Goal: Communication & Community: Answer question/provide support

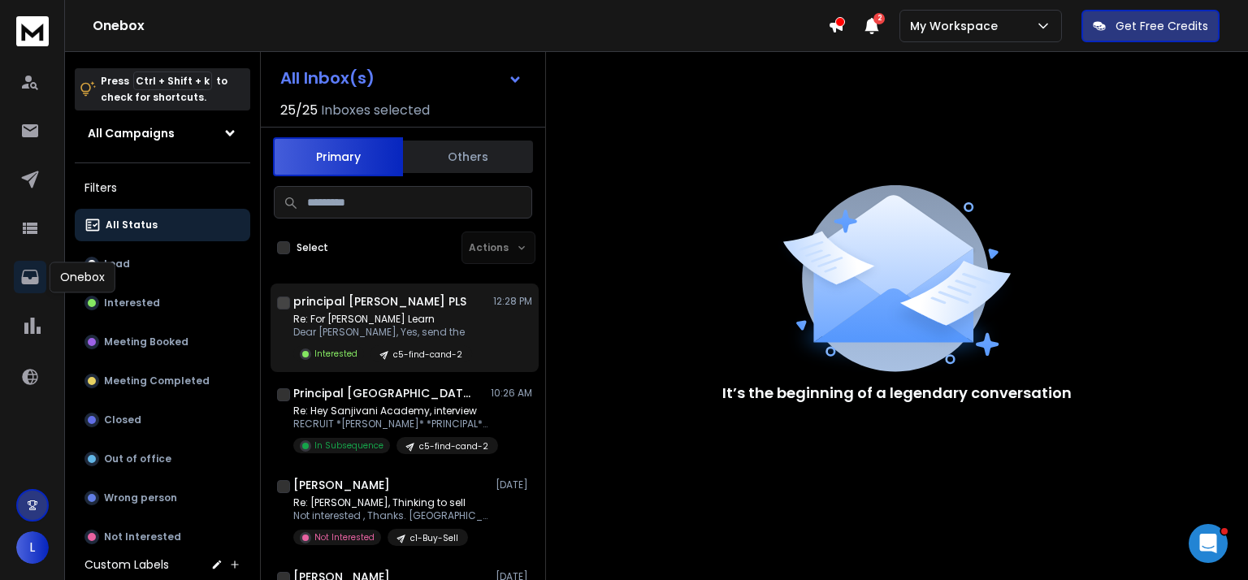
click at [389, 309] on div "principal [PERSON_NAME] PLS 12:28 PM Re: For [PERSON_NAME] Learn Dear [PERSON_N…" at bounding box center [412, 327] width 239 height 69
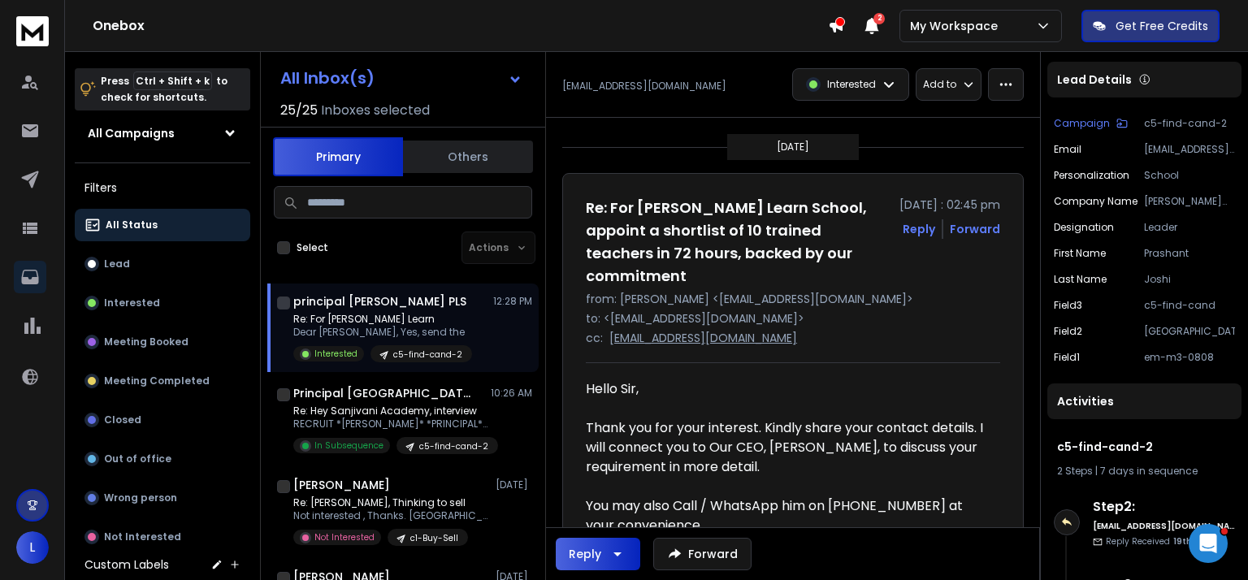
click at [356, 316] on p "Re: For [PERSON_NAME] Learn" at bounding box center [382, 319] width 179 height 13
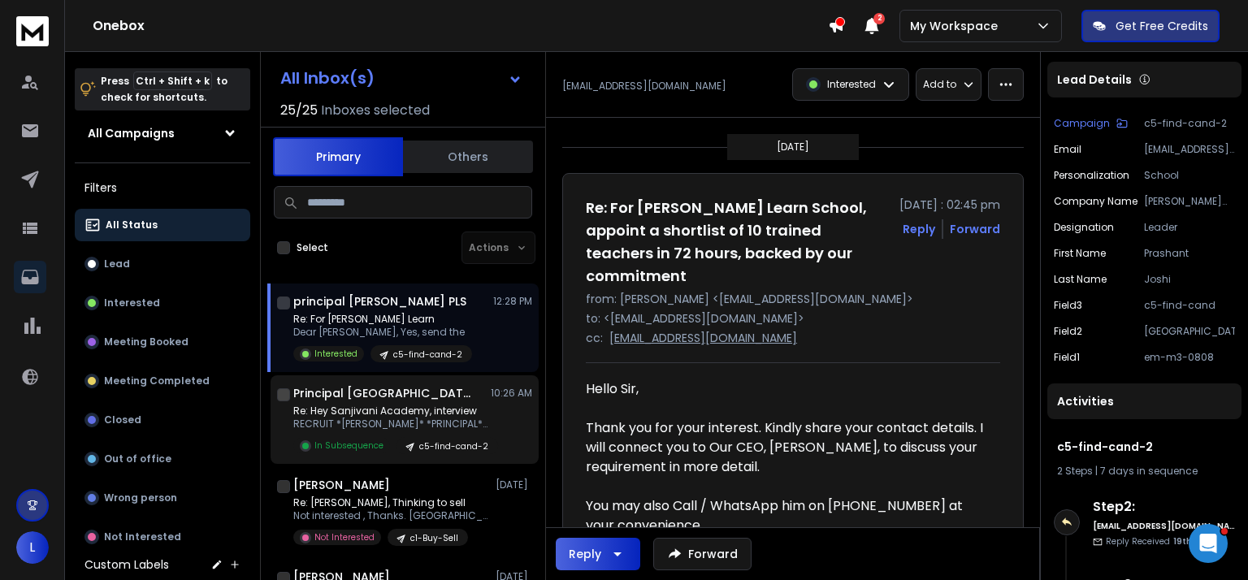
click at [354, 418] on p "RECRUIT *[PERSON_NAME]* *PRINCIPAL* *[GEOGRAPHIC_DATA]" at bounding box center [390, 424] width 195 height 13
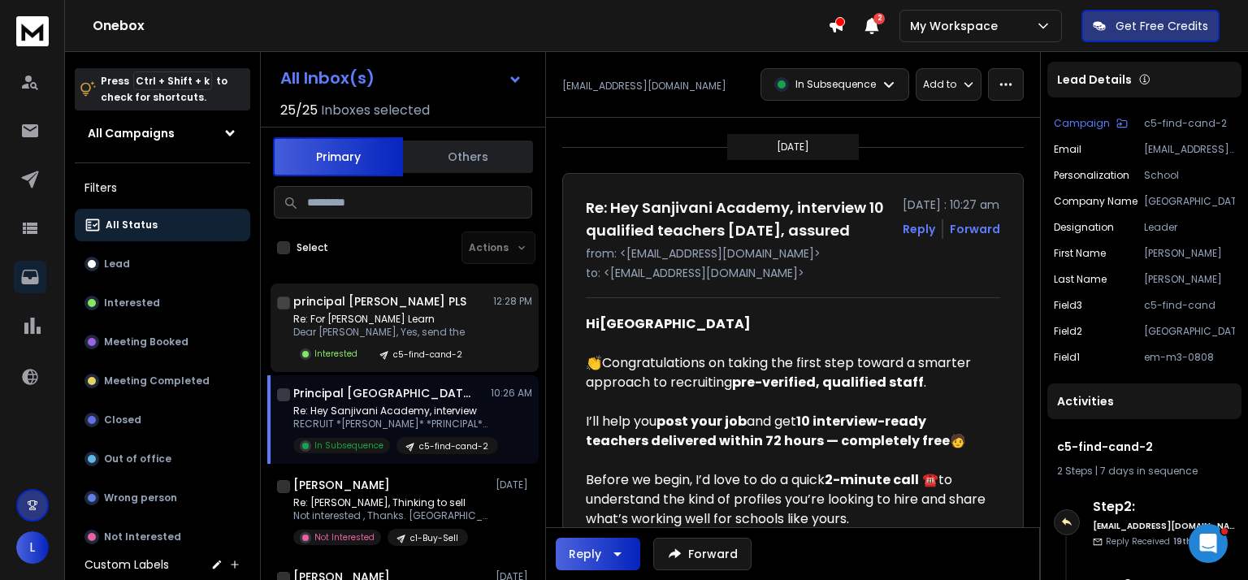
click at [285, 305] on button "button" at bounding box center [283, 303] width 13 height 13
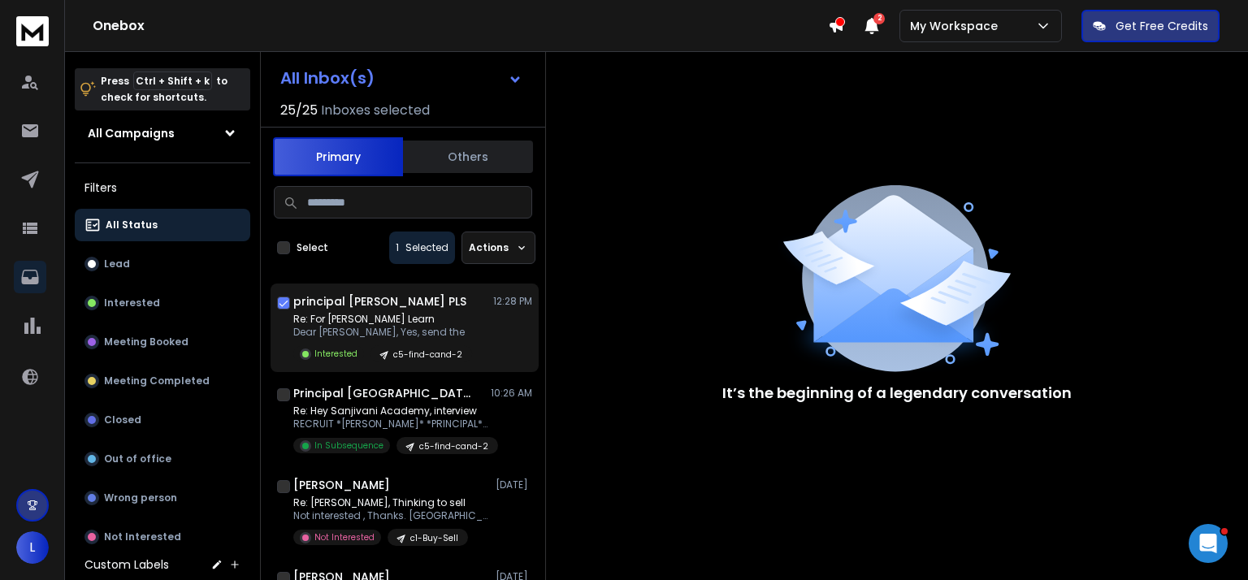
click at [315, 308] on h1 "principal [PERSON_NAME] PLS" at bounding box center [379, 301] width 173 height 16
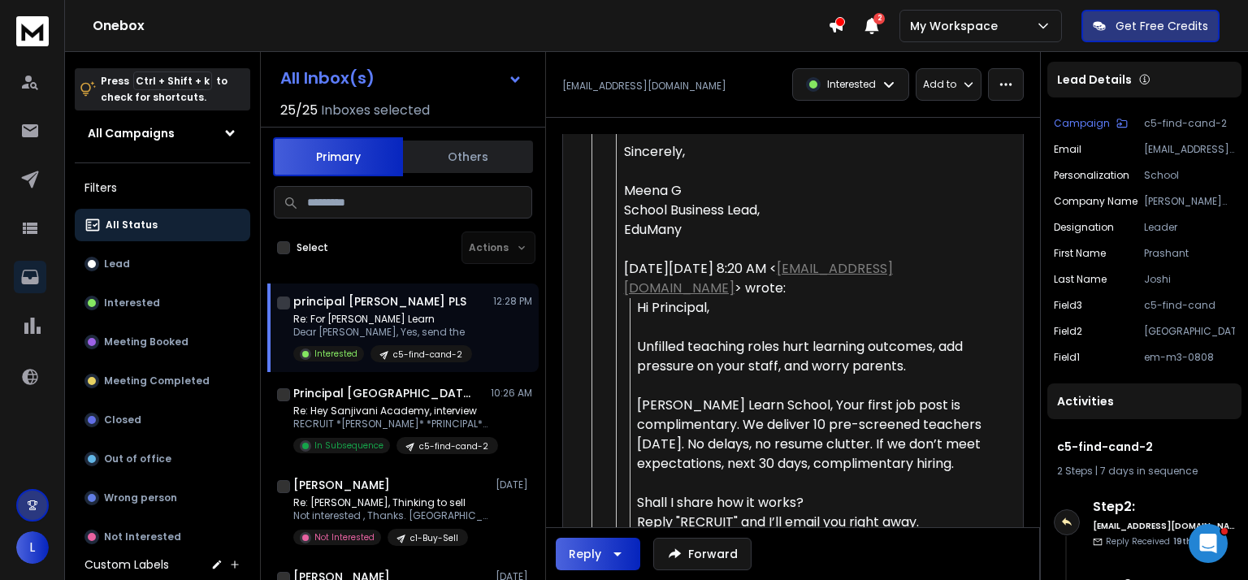
scroll to position [1519, 0]
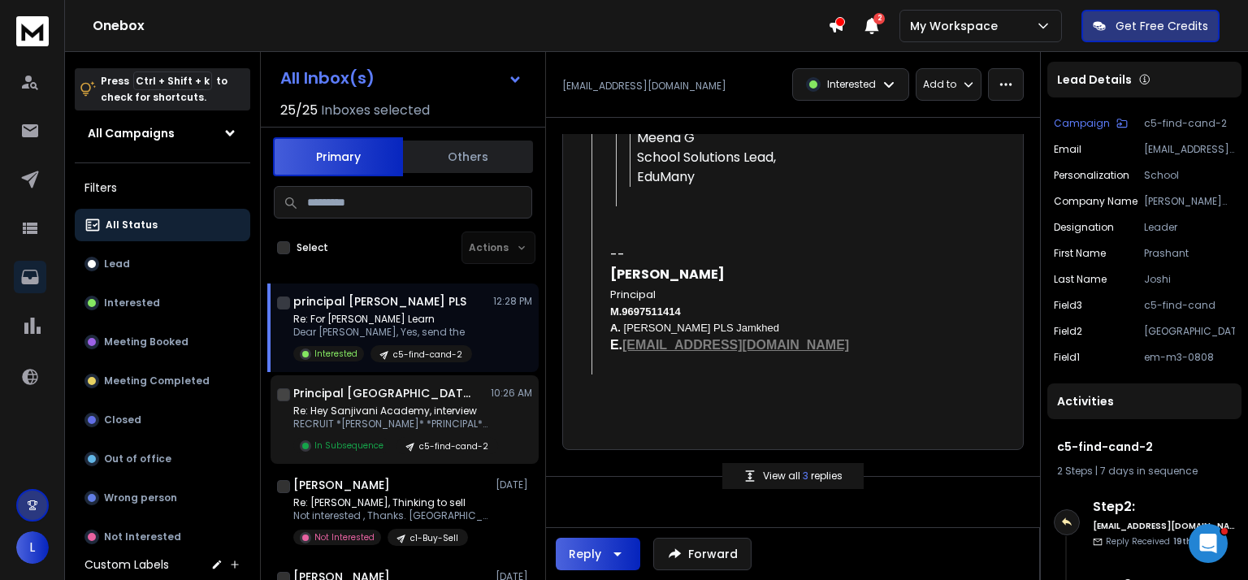
click at [339, 408] on p "Re: Hey Sanjivani Academy, interview" at bounding box center [390, 411] width 195 height 13
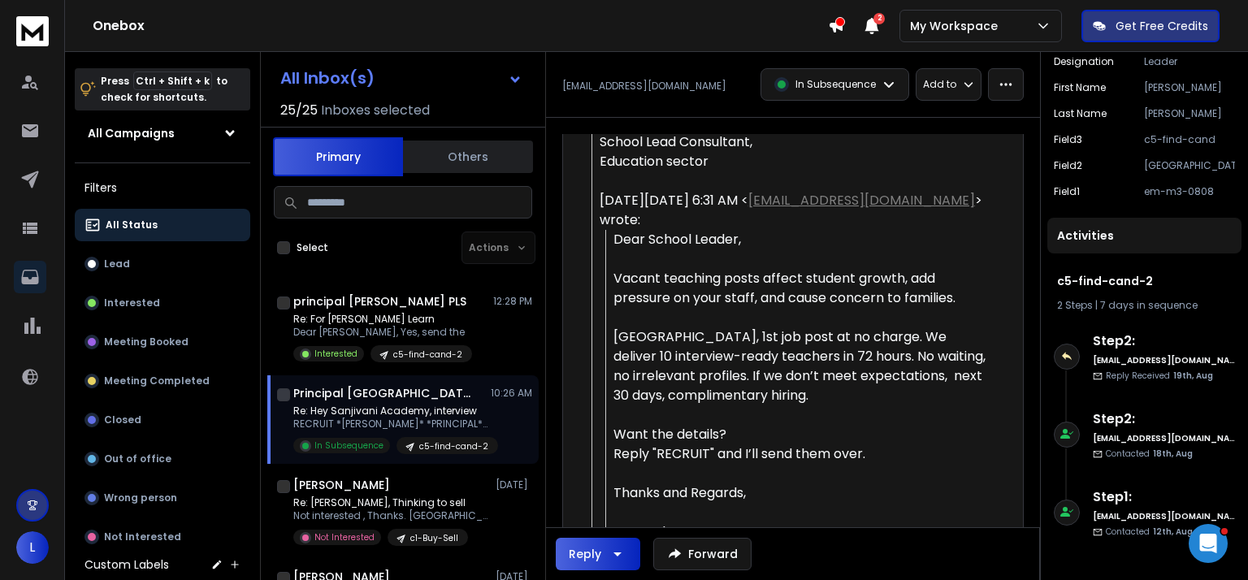
scroll to position [1329, 0]
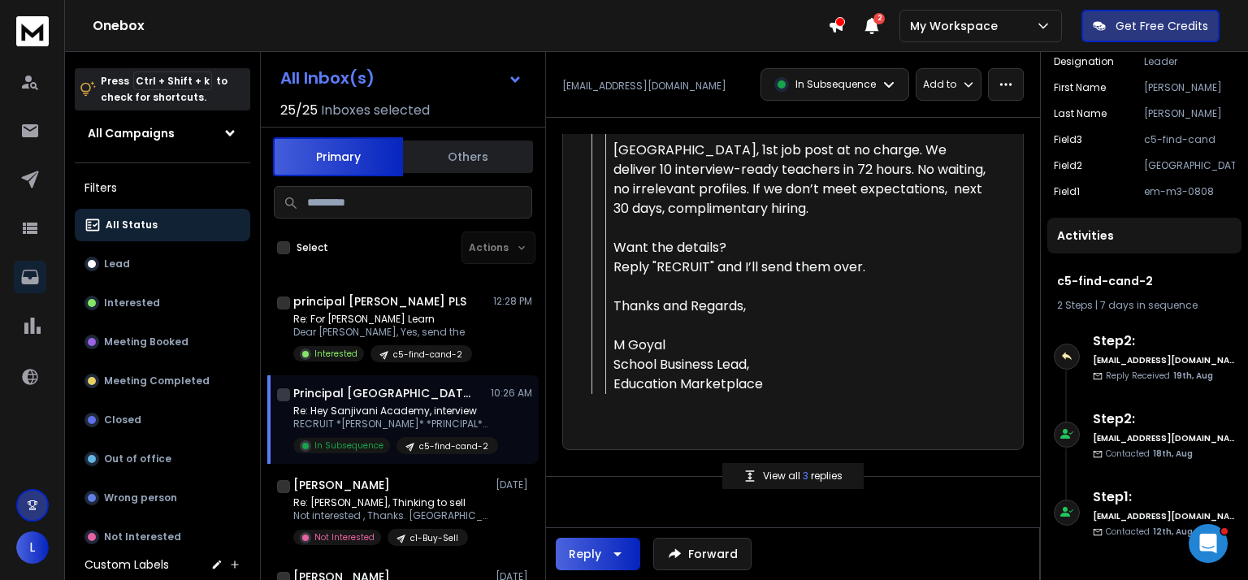
click at [788, 475] on p "View all 3 replies" at bounding box center [803, 476] width 80 height 13
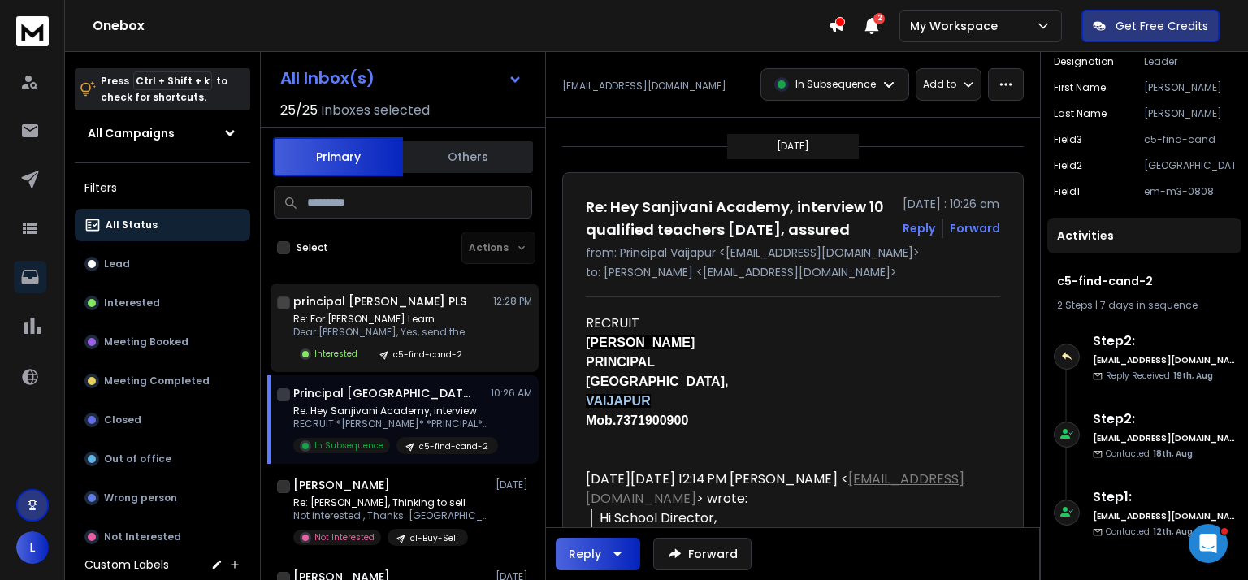
scroll to position [81, 0]
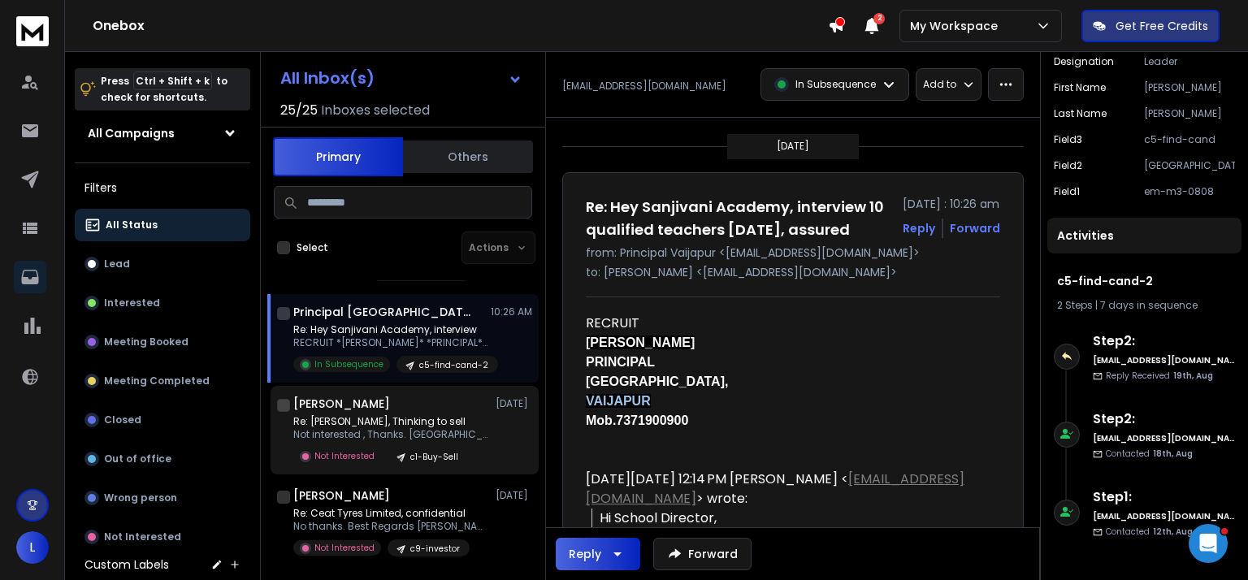
click at [379, 425] on p "Re: [PERSON_NAME], Thinking to sell" at bounding box center [390, 421] width 195 height 13
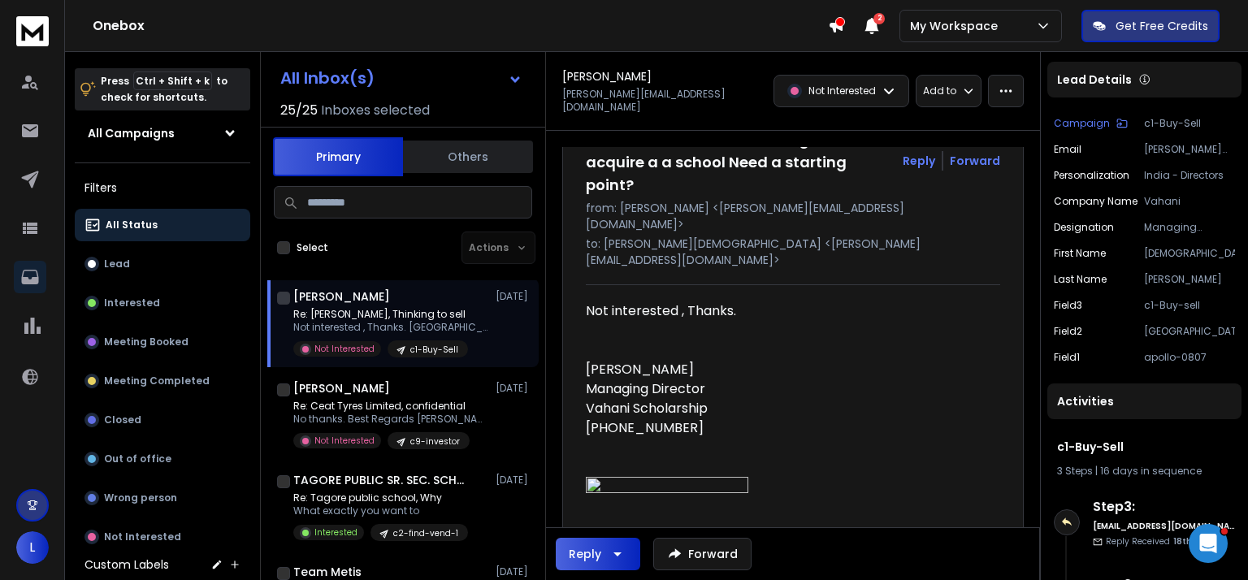
scroll to position [244, 0]
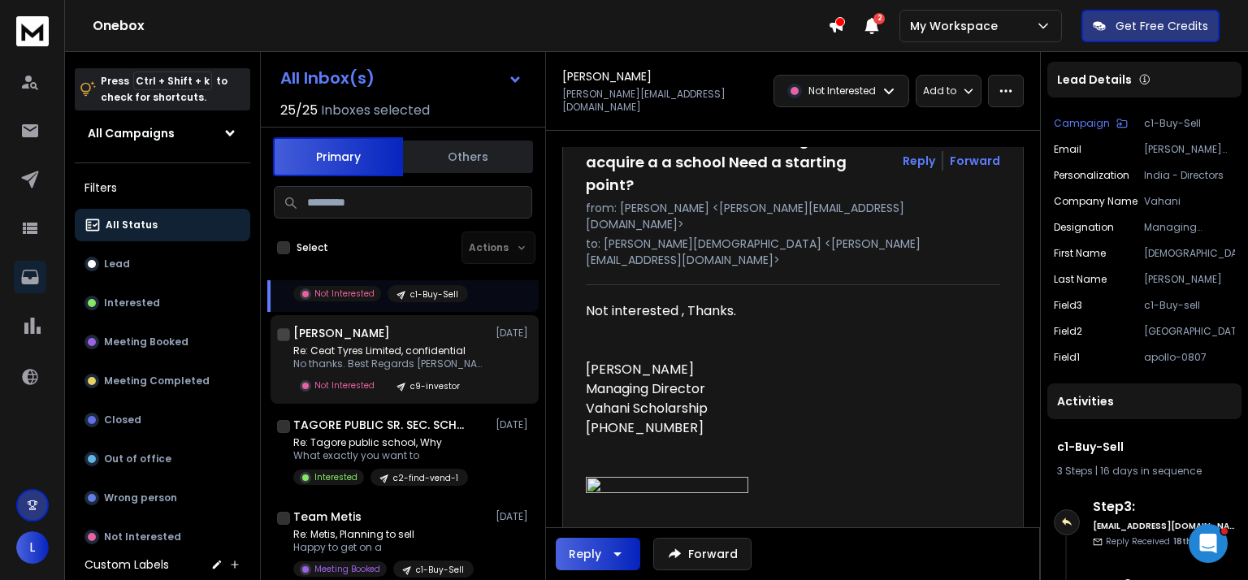
click at [360, 350] on p "Re: Ceat Tyres Limited, confidential" at bounding box center [390, 350] width 195 height 13
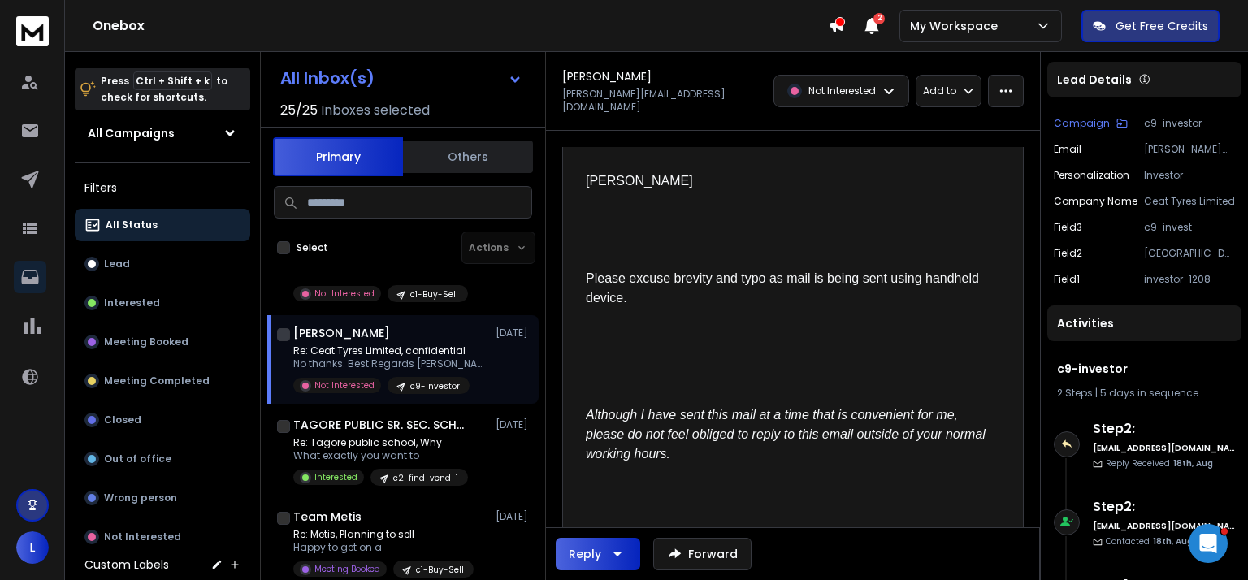
scroll to position [325, 0]
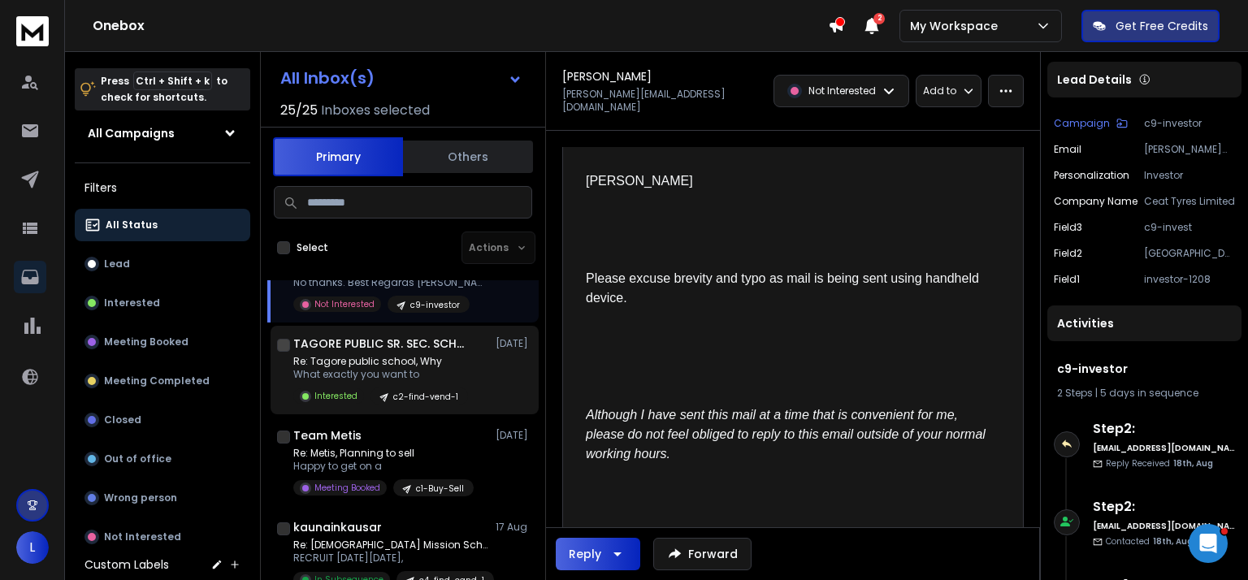
click at [396, 361] on p "Re: Tagore public school, Why" at bounding box center [380, 361] width 175 height 13
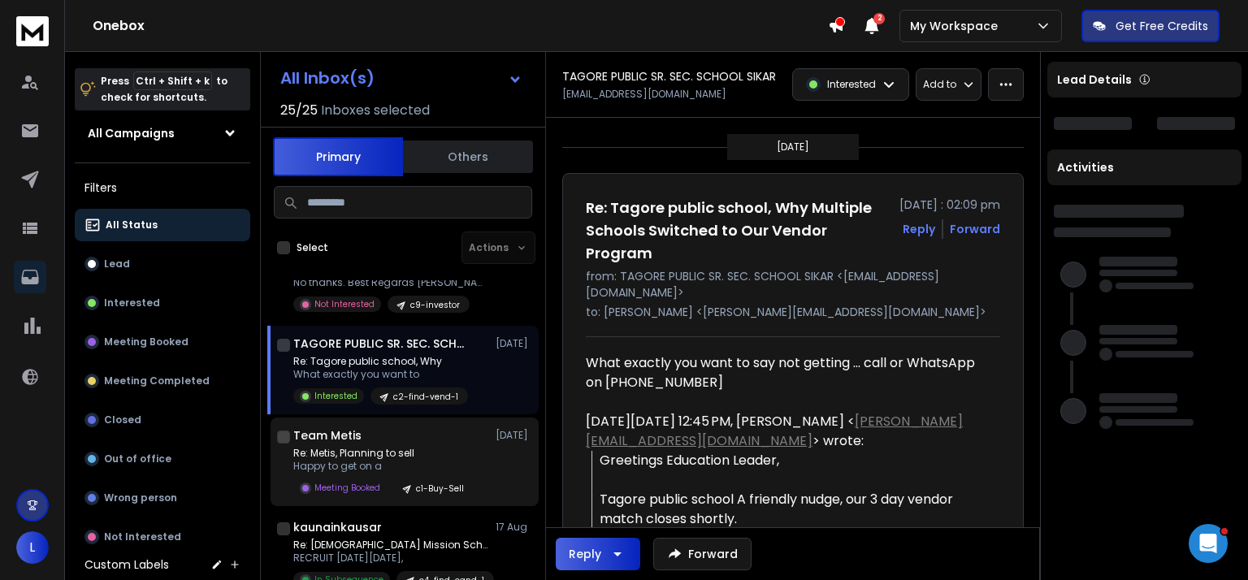
click at [352, 456] on p "Re: Metis, Planning to sell" at bounding box center [383, 453] width 180 height 13
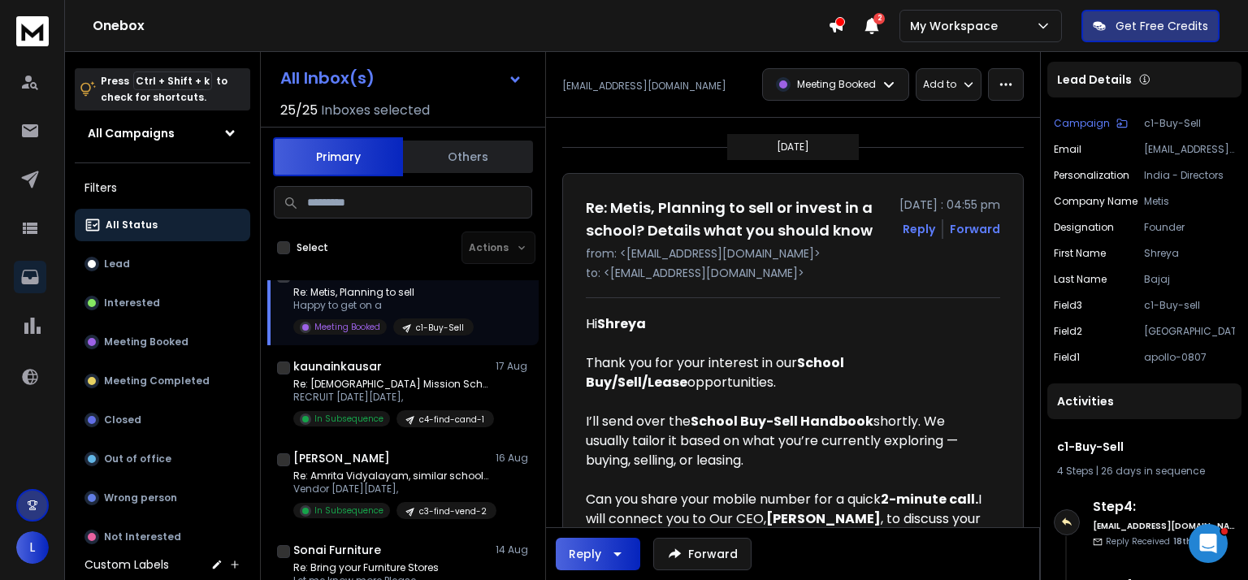
scroll to position [487, 0]
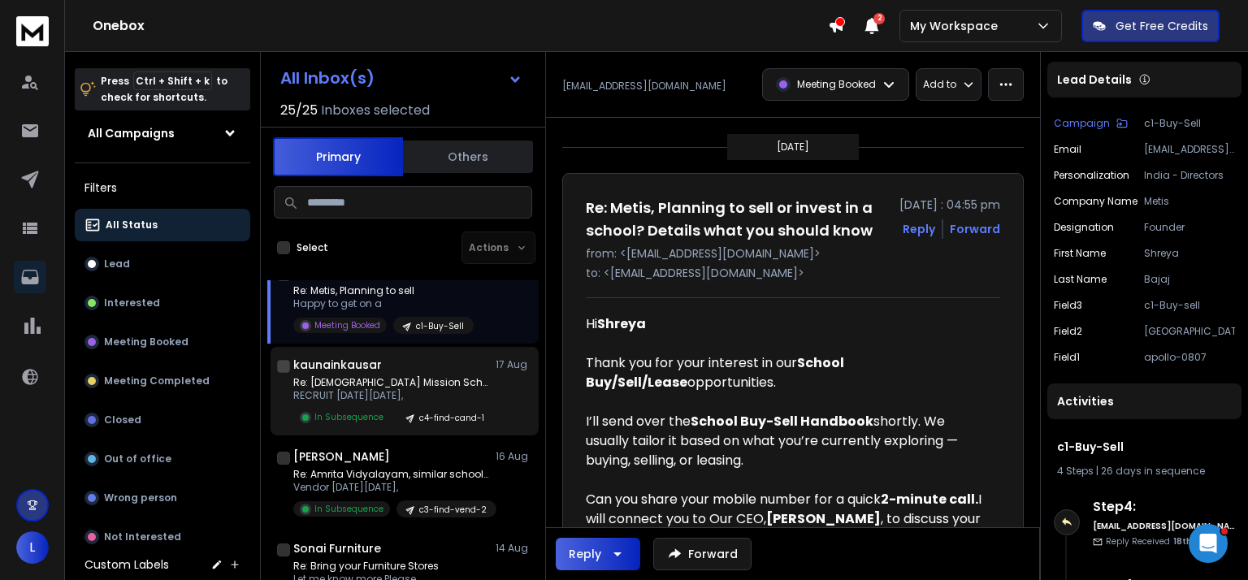
click at [351, 380] on p "Re: [DEMOGRAPHIC_DATA] Mission School, Recruit" at bounding box center [390, 382] width 195 height 13
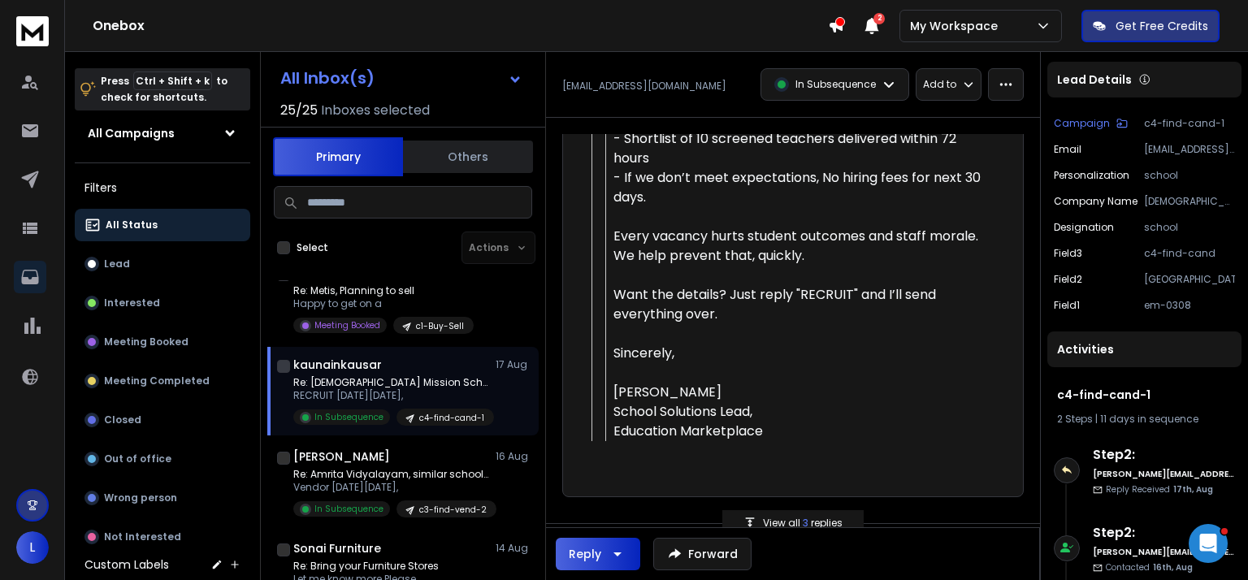
scroll to position [1465, 0]
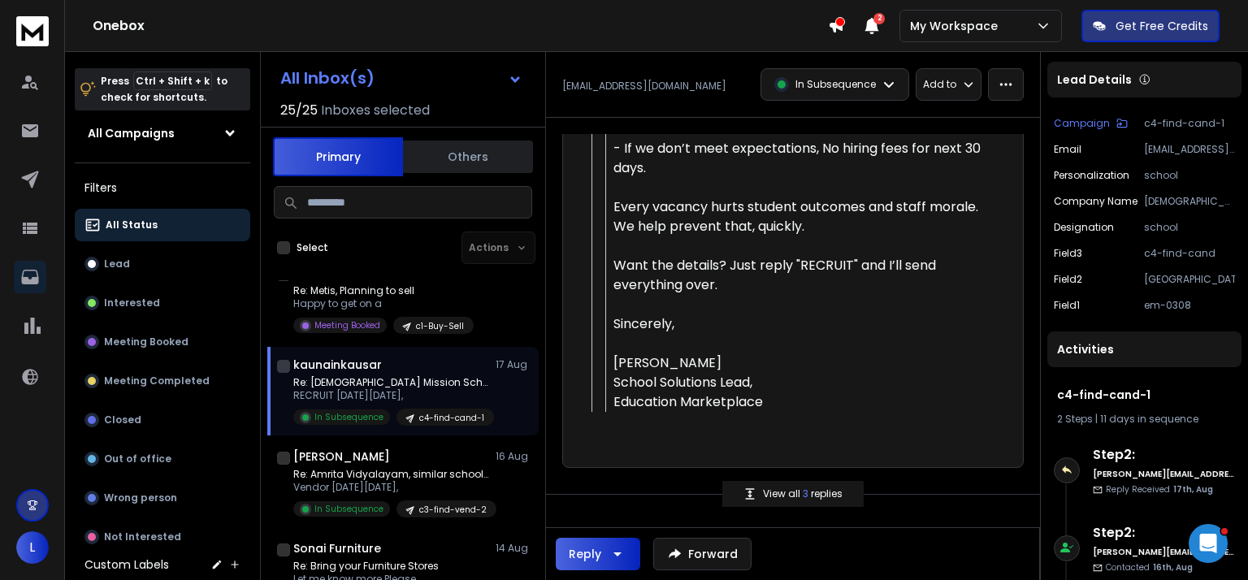
click at [808, 487] on p "View all 3 replies" at bounding box center [803, 493] width 80 height 13
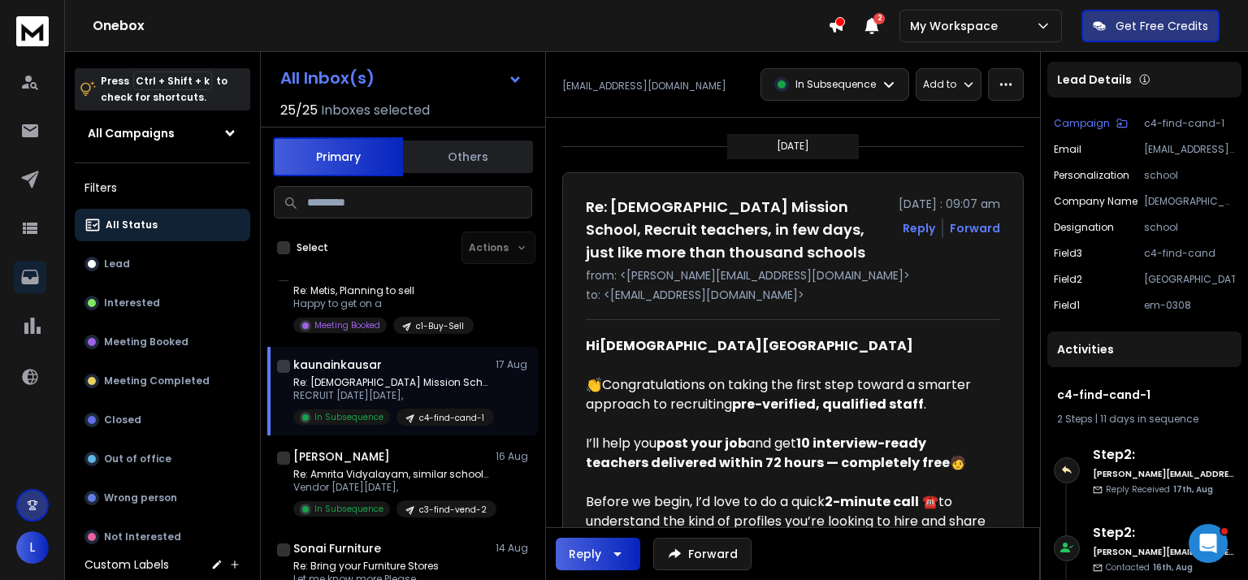
scroll to position [0, 0]
click at [419, 207] on input at bounding box center [403, 202] width 258 height 32
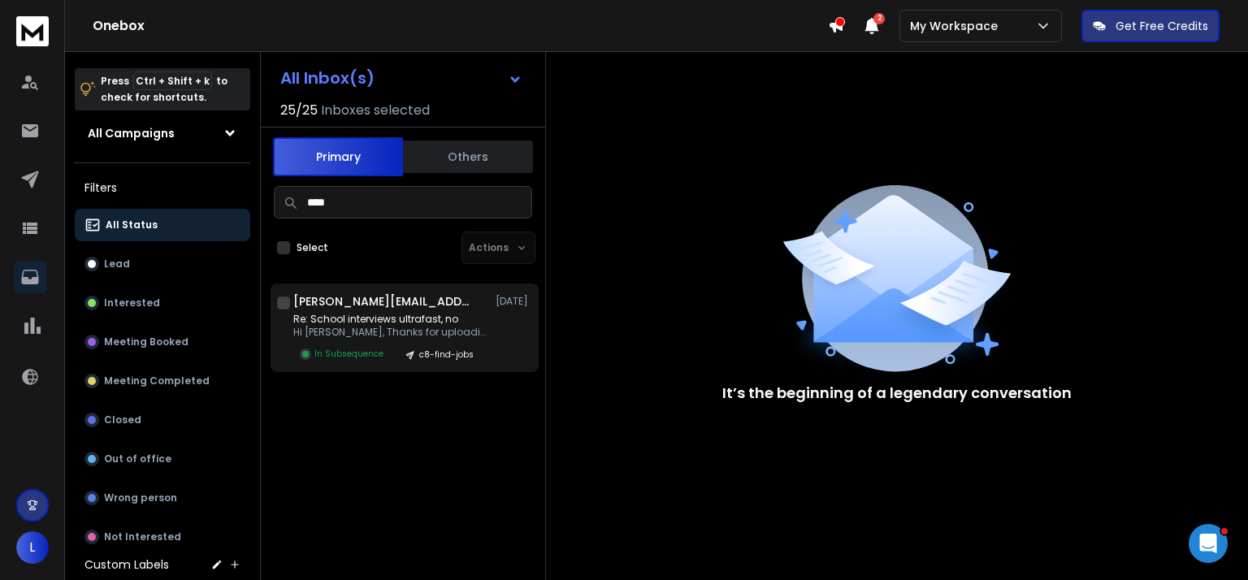
type input "****"
click at [380, 322] on p "Re: School interviews ultrafast, no" at bounding box center [390, 319] width 195 height 13
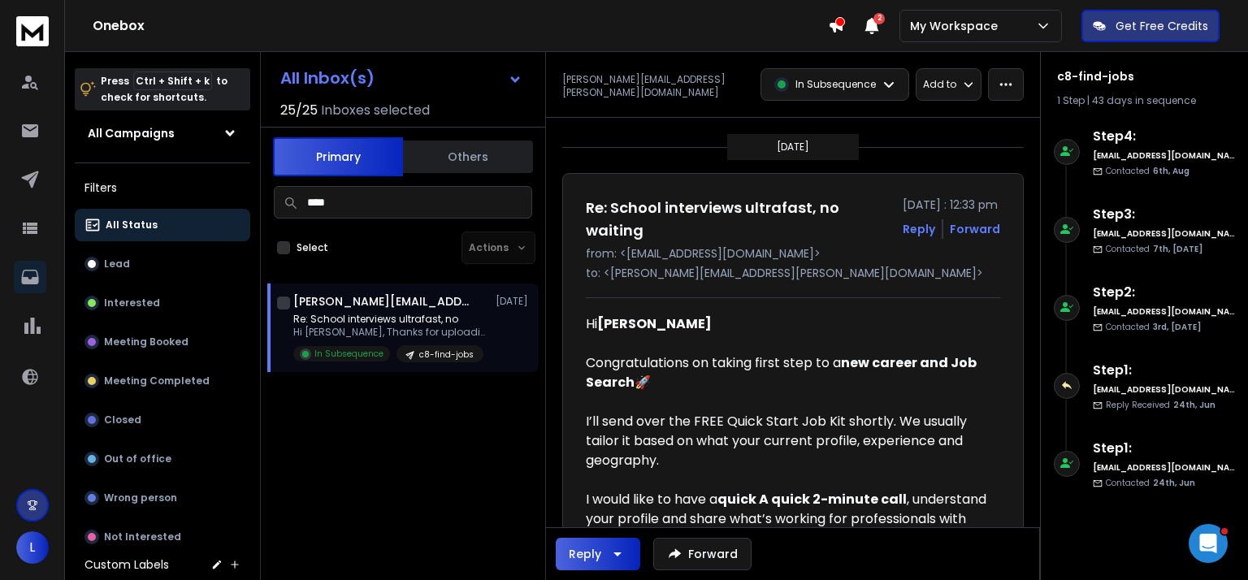
scroll to position [12, 0]
